Goal: Task Accomplishment & Management: Manage account settings

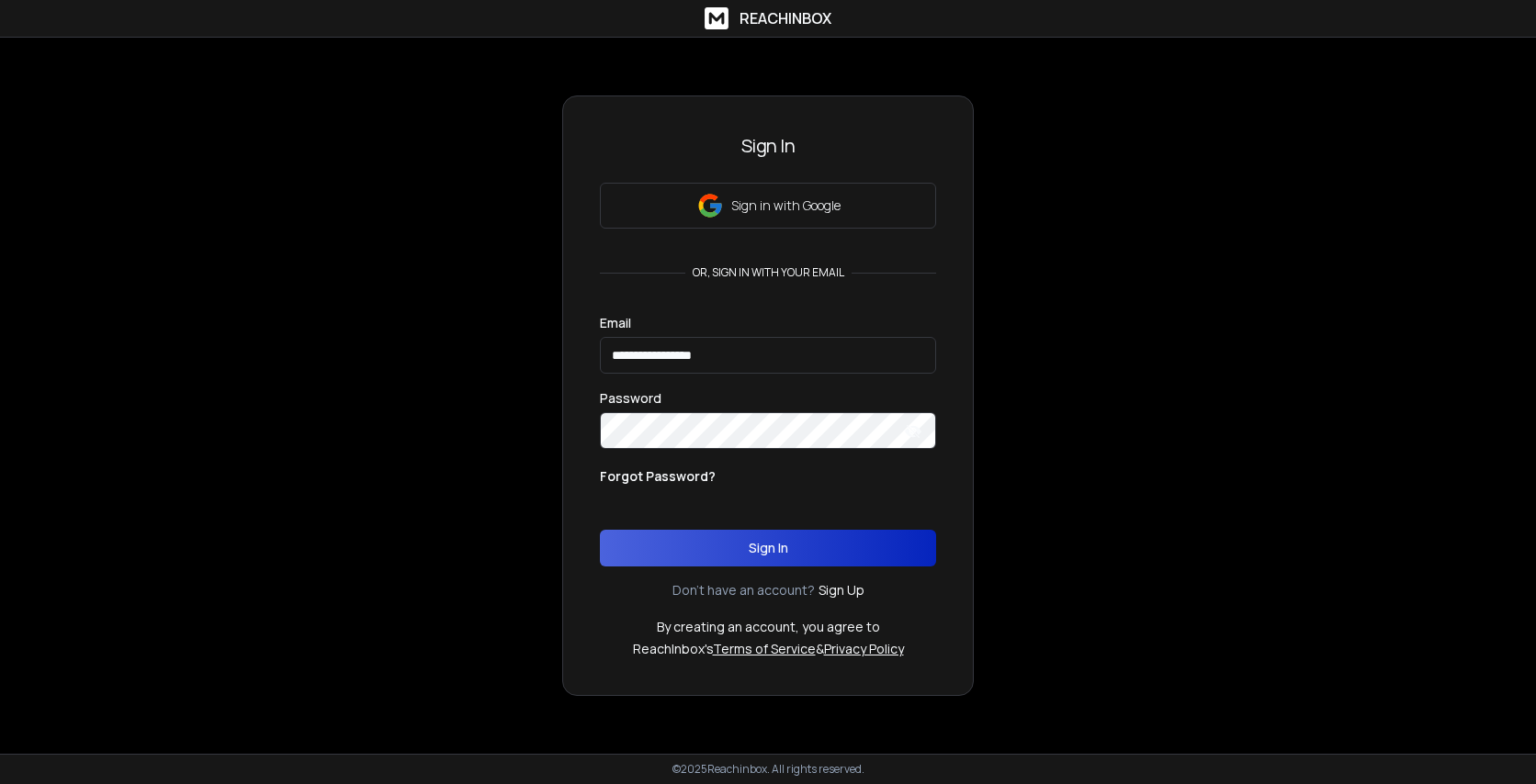
click at [914, 128] on button "Enable" at bounding box center [928, 118] width 94 height 46
click at [833, 554] on button "Sign In" at bounding box center [768, 547] width 336 height 37
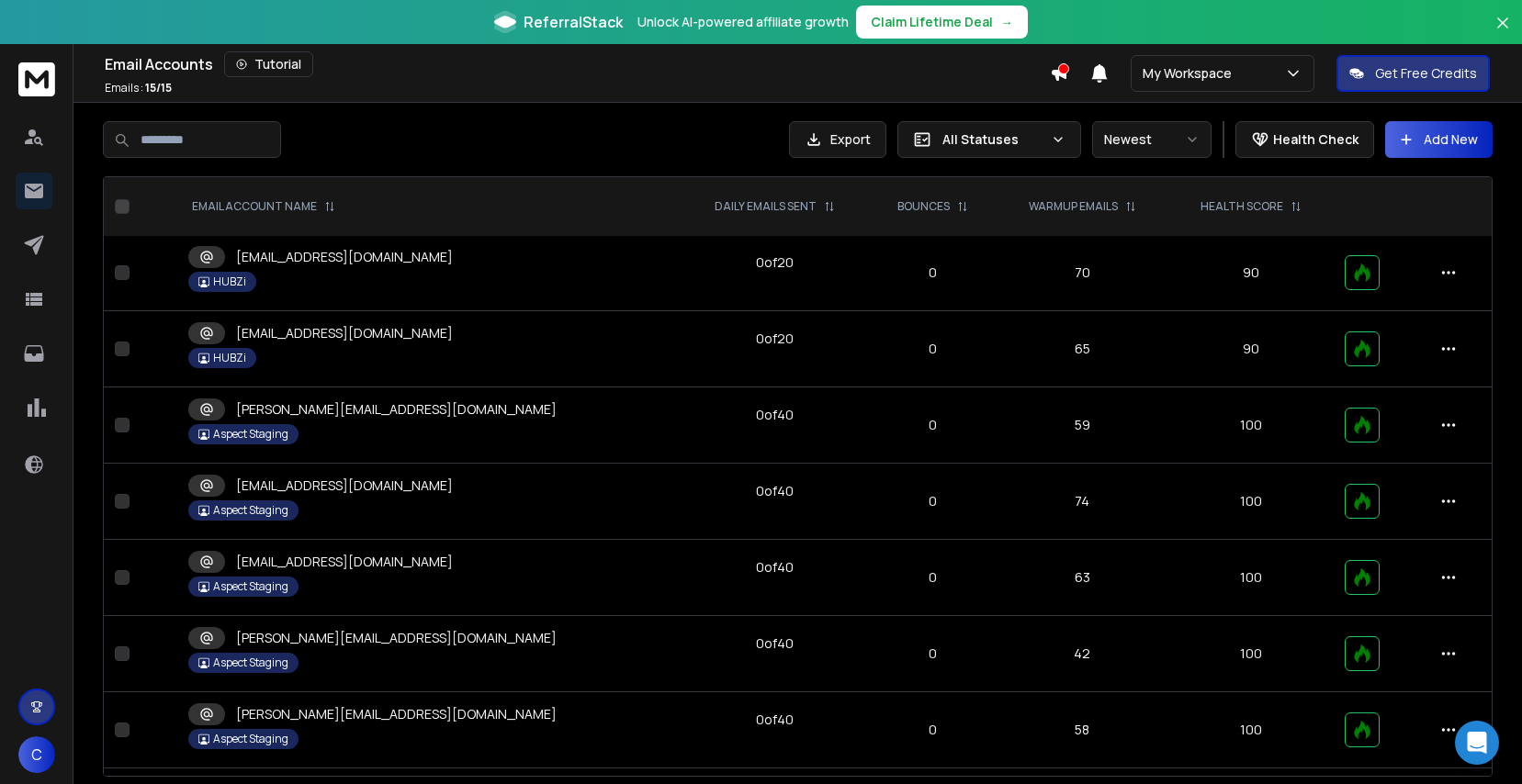
scroll to position [361, 0]
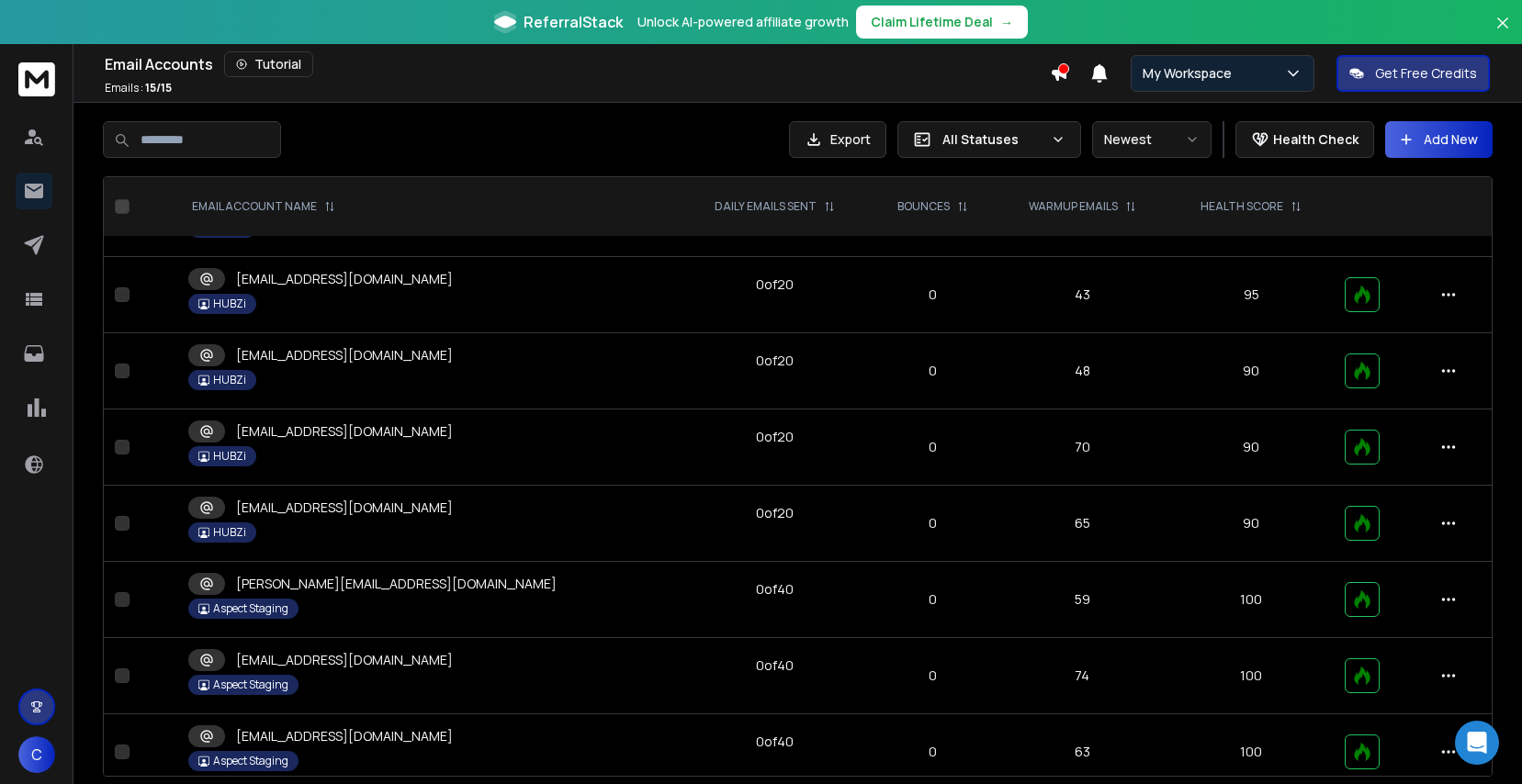
click at [1189, 68] on p "My Workspace" at bounding box center [1191, 73] width 96 height 18
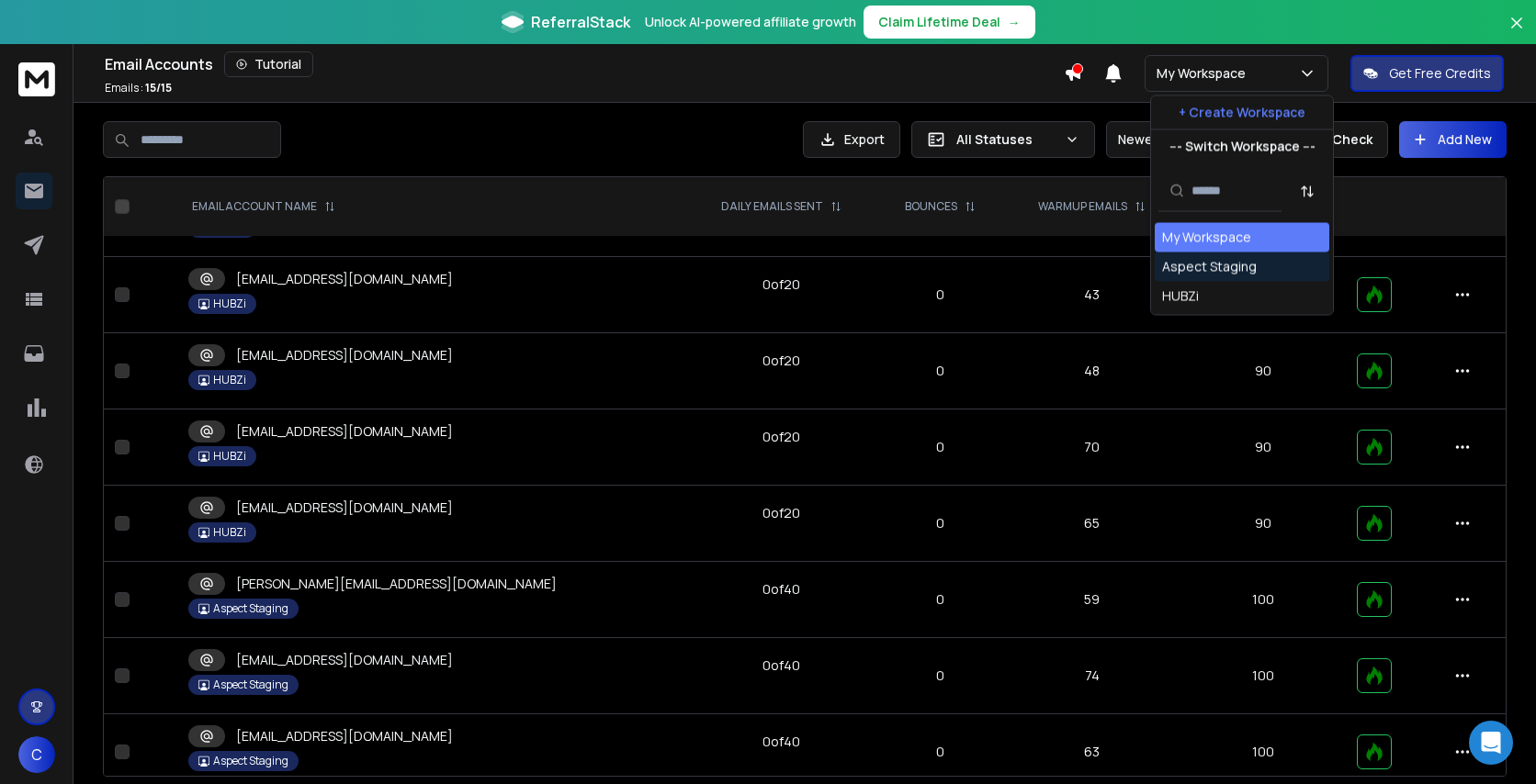
click at [1242, 273] on div "Aspect Staging" at bounding box center [1209, 267] width 94 height 18
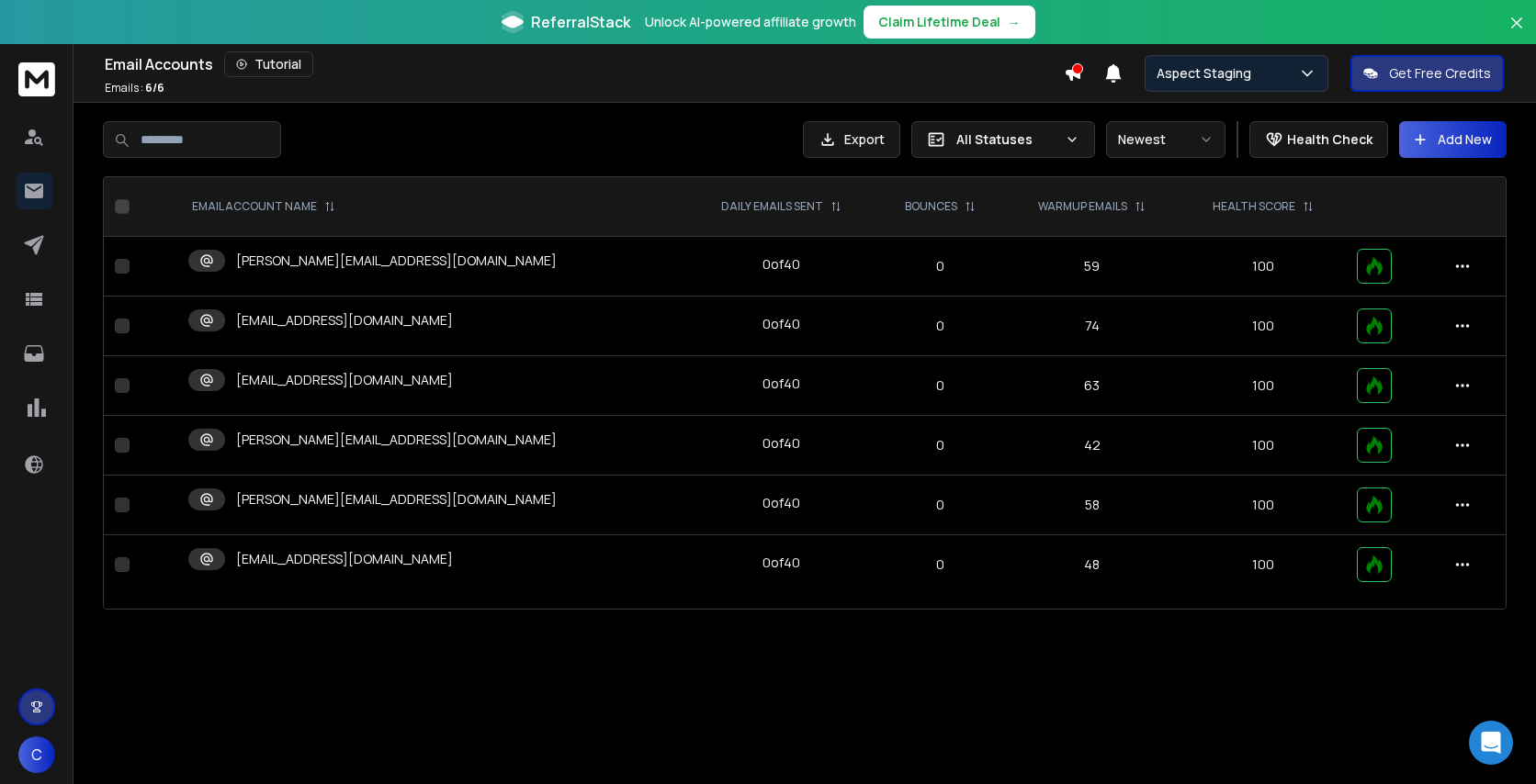
click at [1241, 73] on p "Aspect Staging" at bounding box center [1207, 73] width 102 height 18
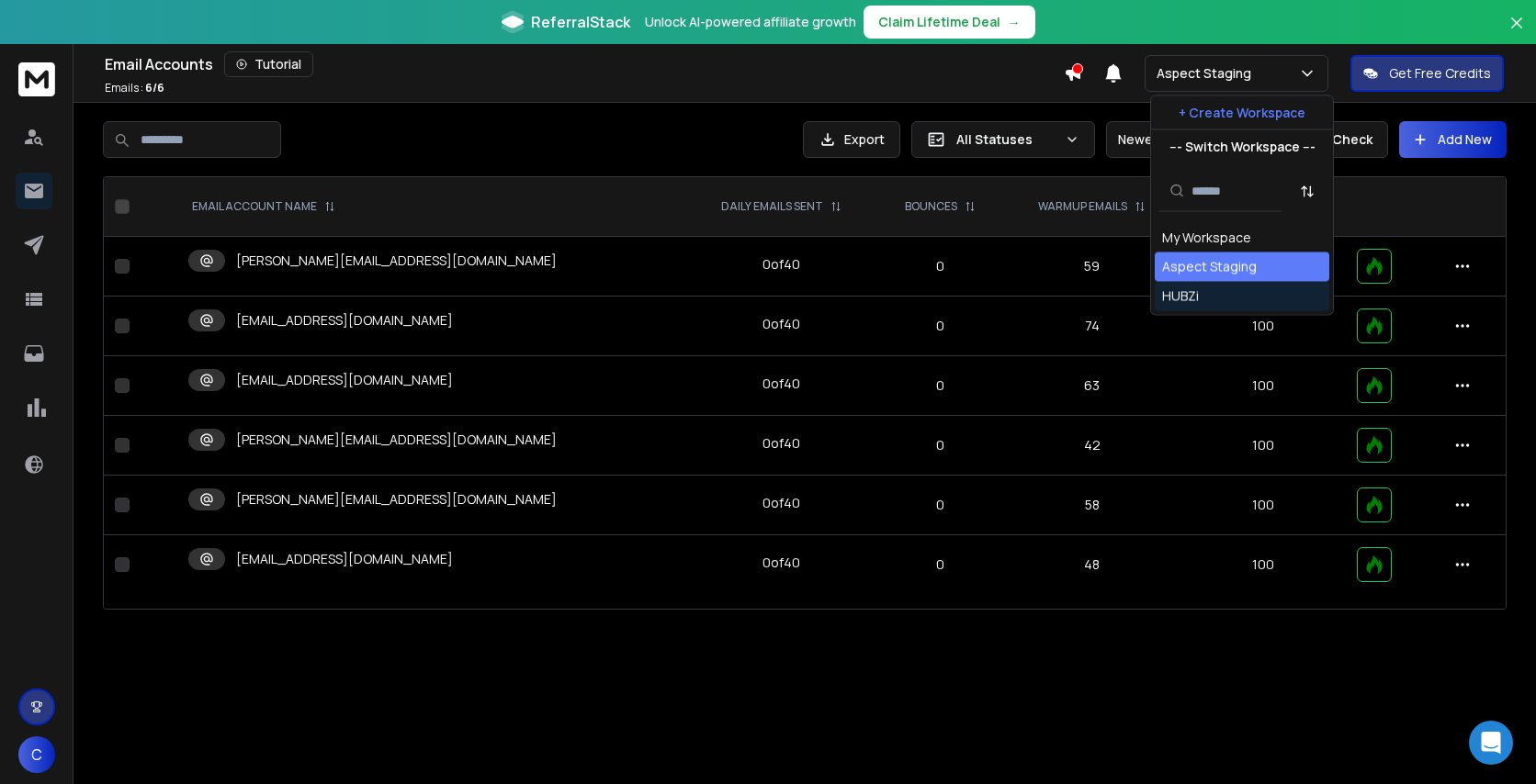
click at [1202, 288] on div "HUBZi" at bounding box center [1241, 296] width 174 height 29
